Goal: Communication & Community: Answer question/provide support

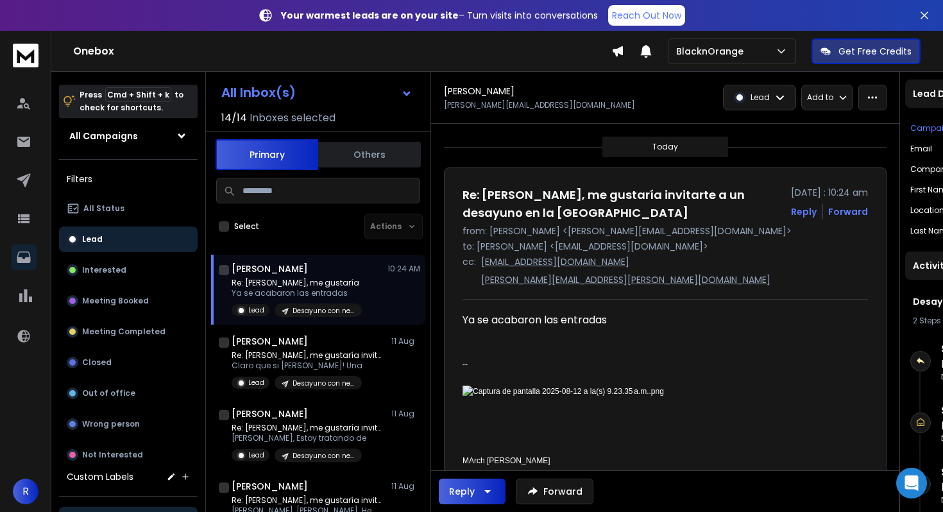
scroll to position [72, 0]
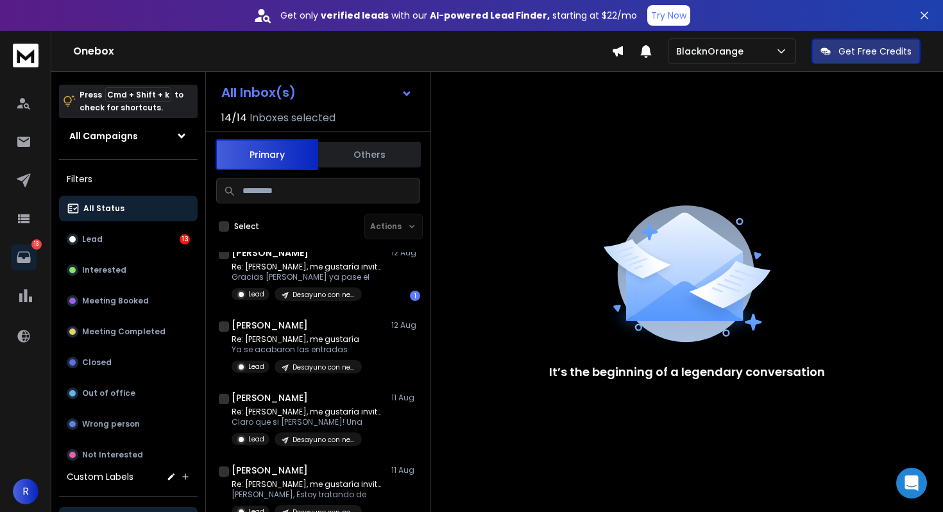
scroll to position [884, 0]
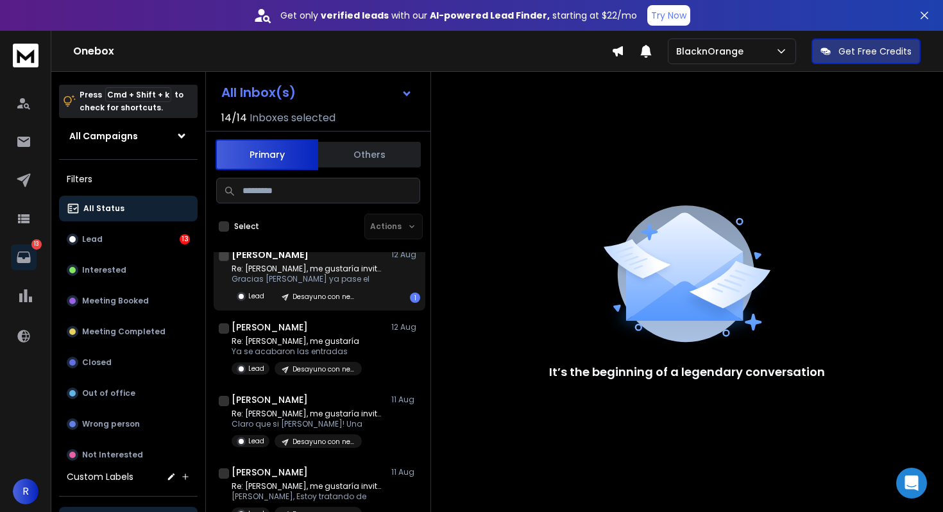
click at [303, 275] on p "Gracias Carlos ya pase el" at bounding box center [309, 279] width 154 height 10
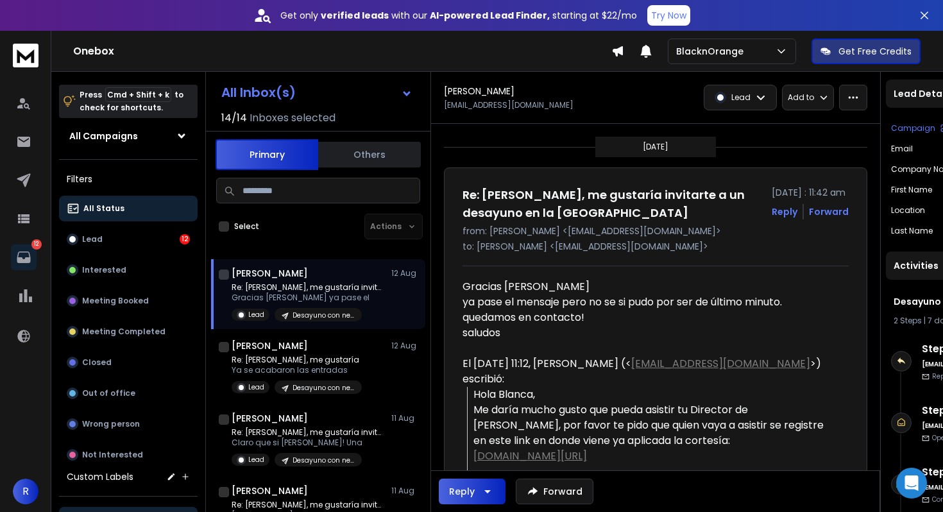
scroll to position [865, 0]
click at [460, 491] on div "Reply" at bounding box center [462, 491] width 26 height 13
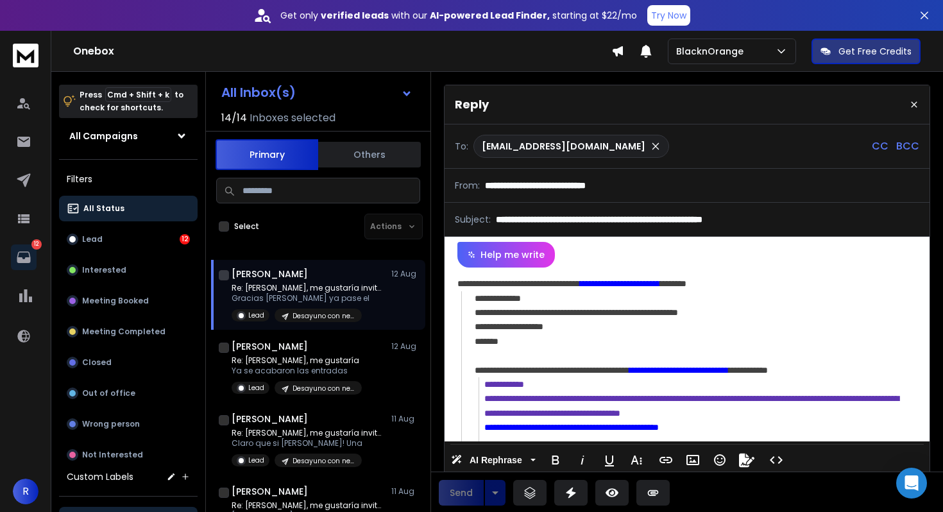
scroll to position [0, 0]
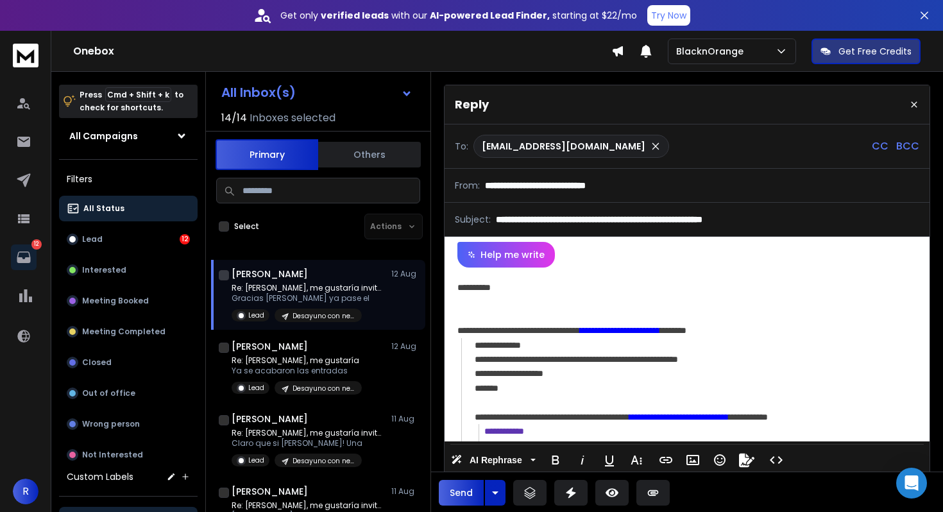
click at [505, 285] on div "**********" at bounding box center [684, 287] width 455 height 14
